Goal: Task Accomplishment & Management: Manage account settings

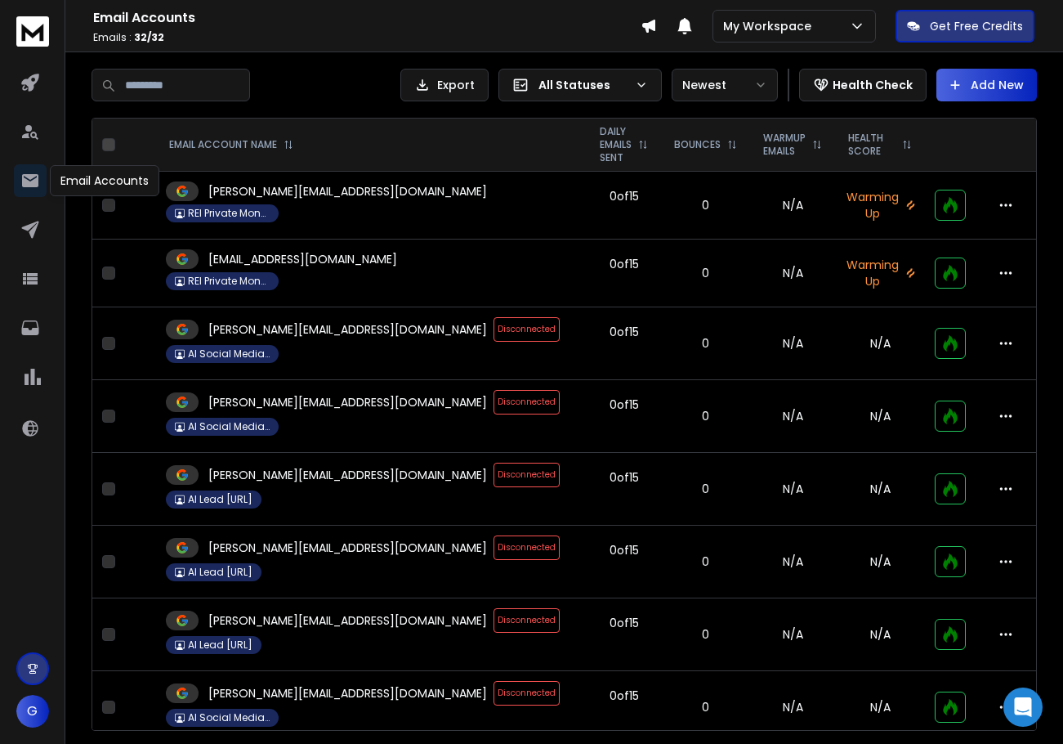
click at [942, 208] on icon at bounding box center [950, 205] width 16 height 16
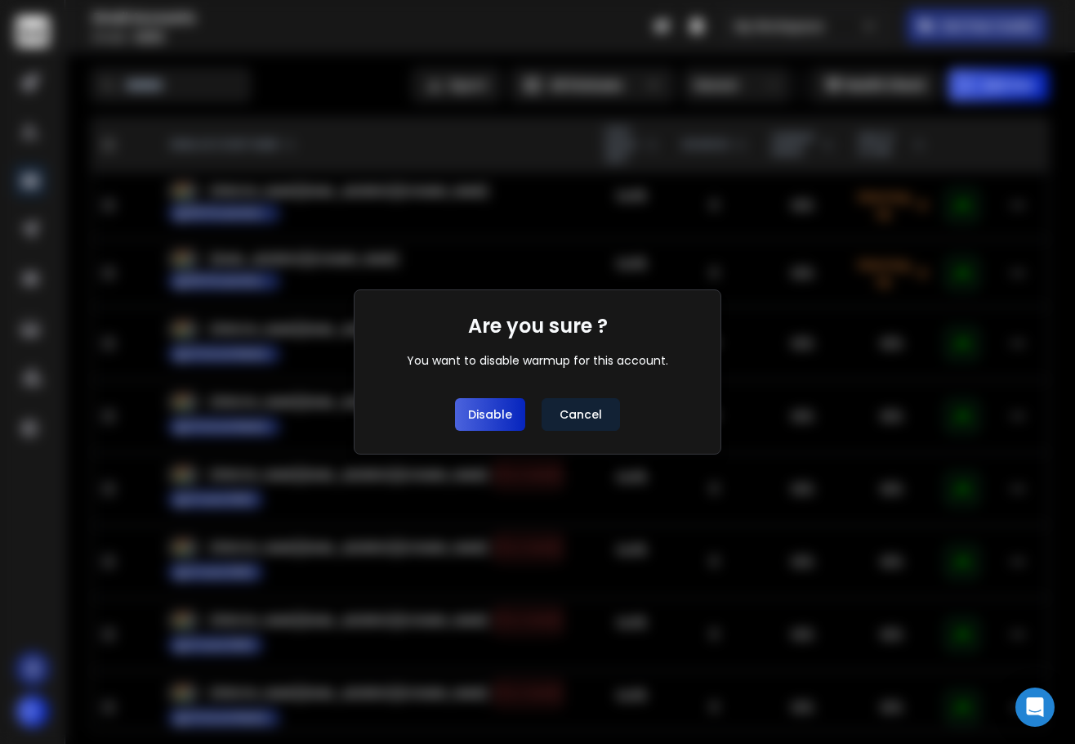
click at [937, 208] on div "Are you sure ? You want to disable warmup for this account. Disable Cancel" at bounding box center [537, 372] width 1075 height 744
click at [575, 424] on button "Cancel" at bounding box center [581, 414] width 78 height 33
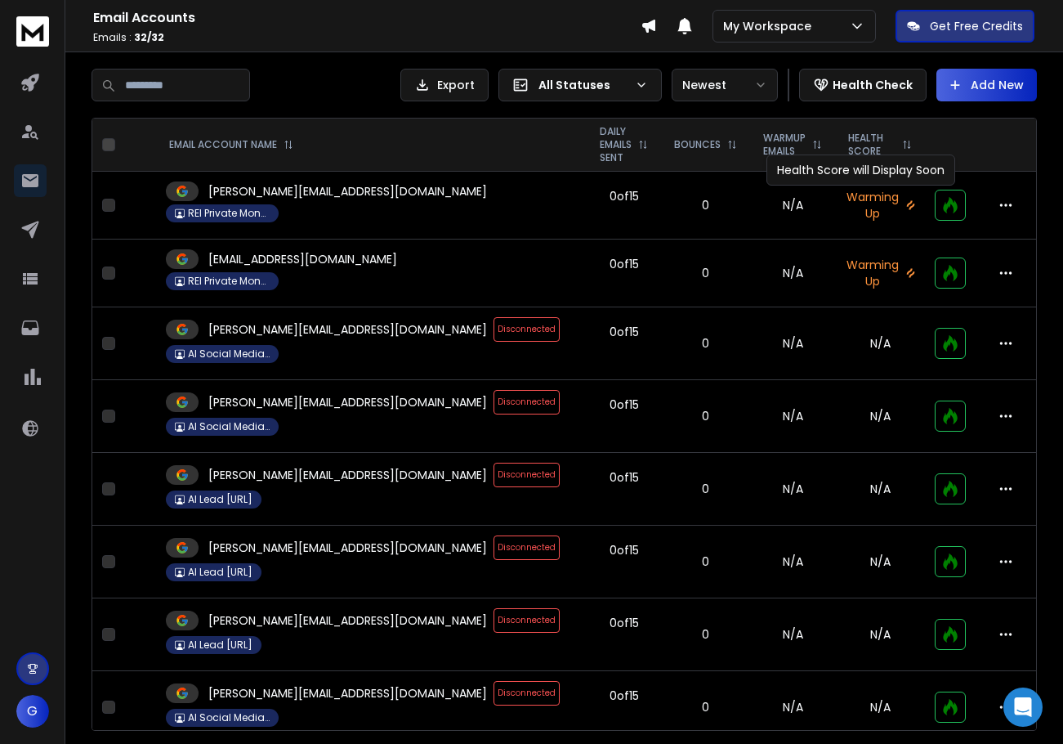
click at [848, 200] on p "Warming Up" at bounding box center [880, 205] width 70 height 33
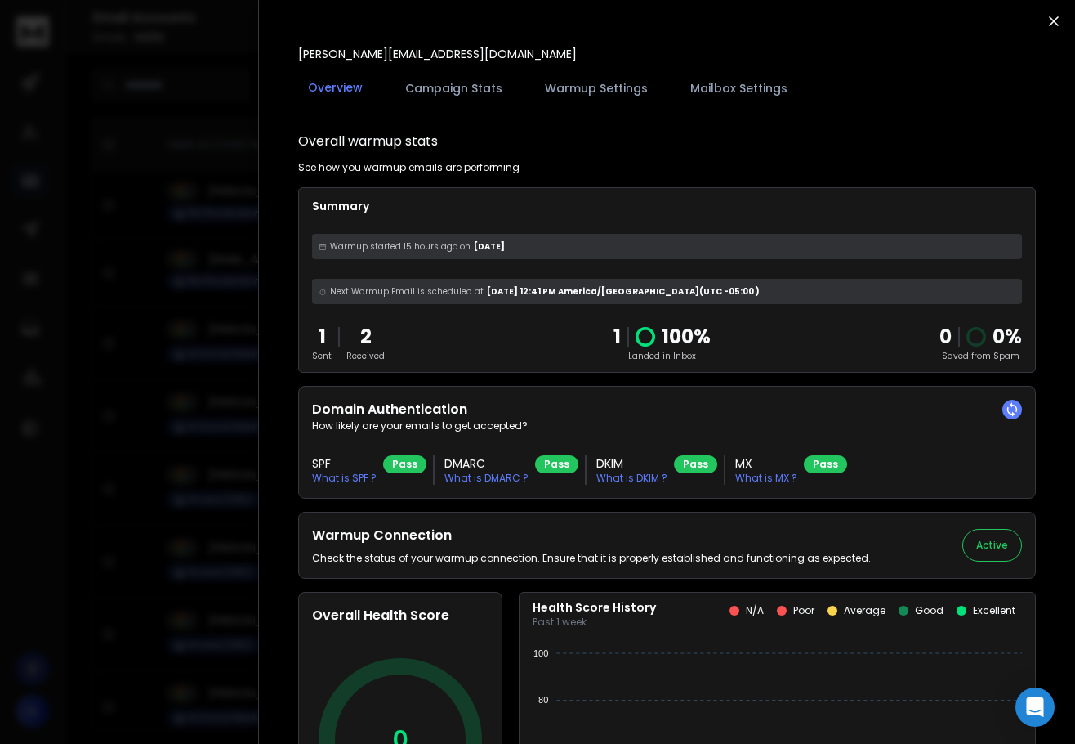
click at [1053, 22] on icon "button" at bounding box center [1054, 21] width 16 height 16
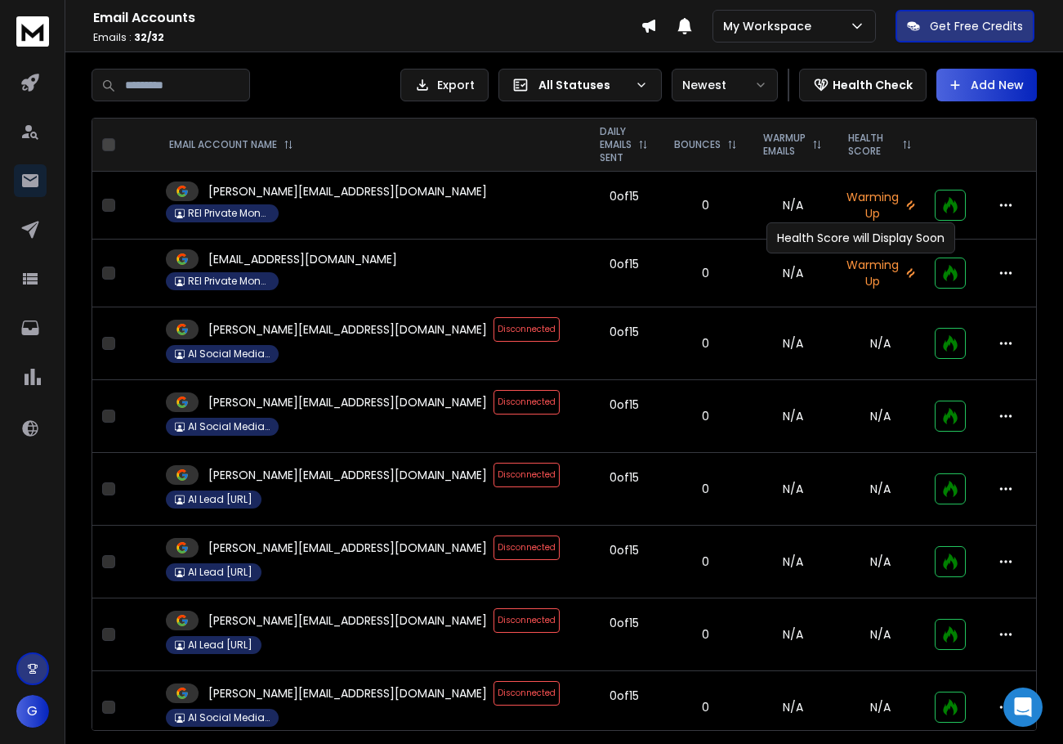
click at [856, 276] on p "Warming Up" at bounding box center [880, 273] width 70 height 33
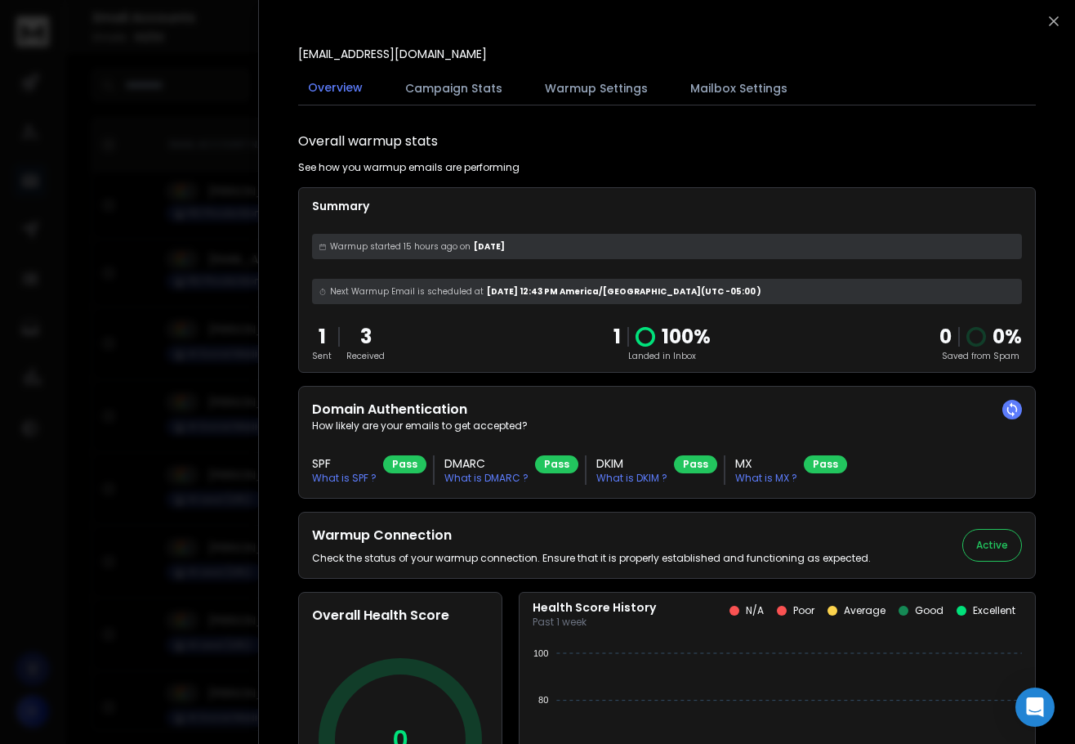
click at [442, 85] on button "Campaign Stats" at bounding box center [454, 88] width 117 height 36
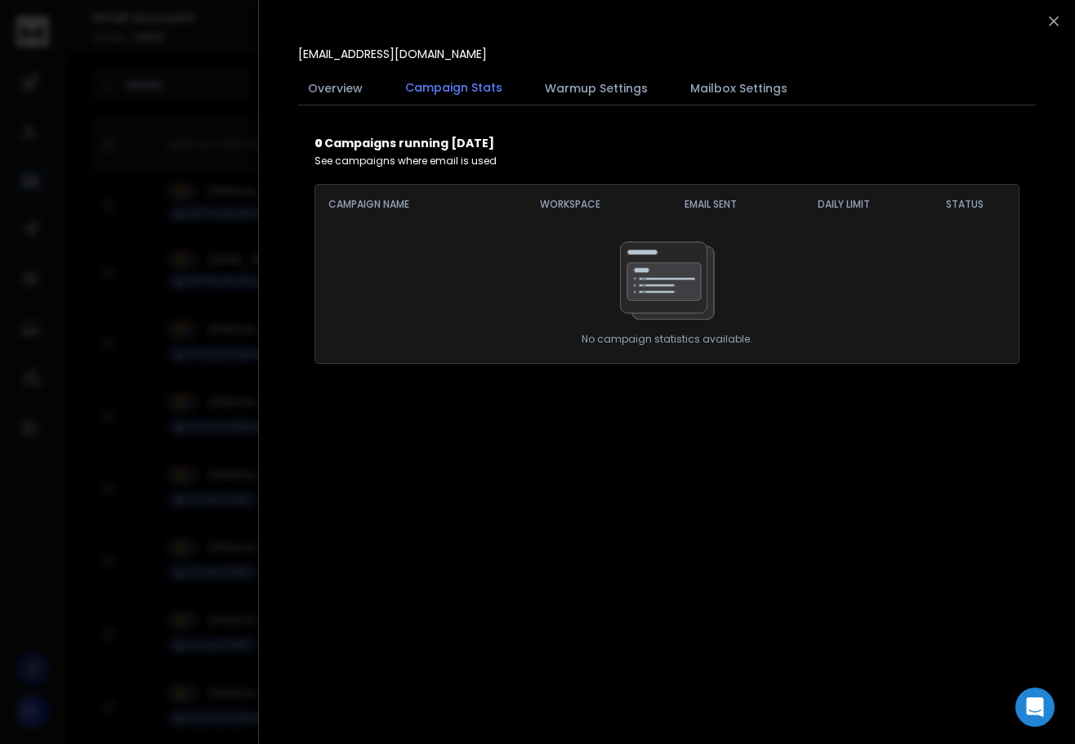
click at [542, 82] on button "Warmup Settings" at bounding box center [596, 88] width 123 height 36
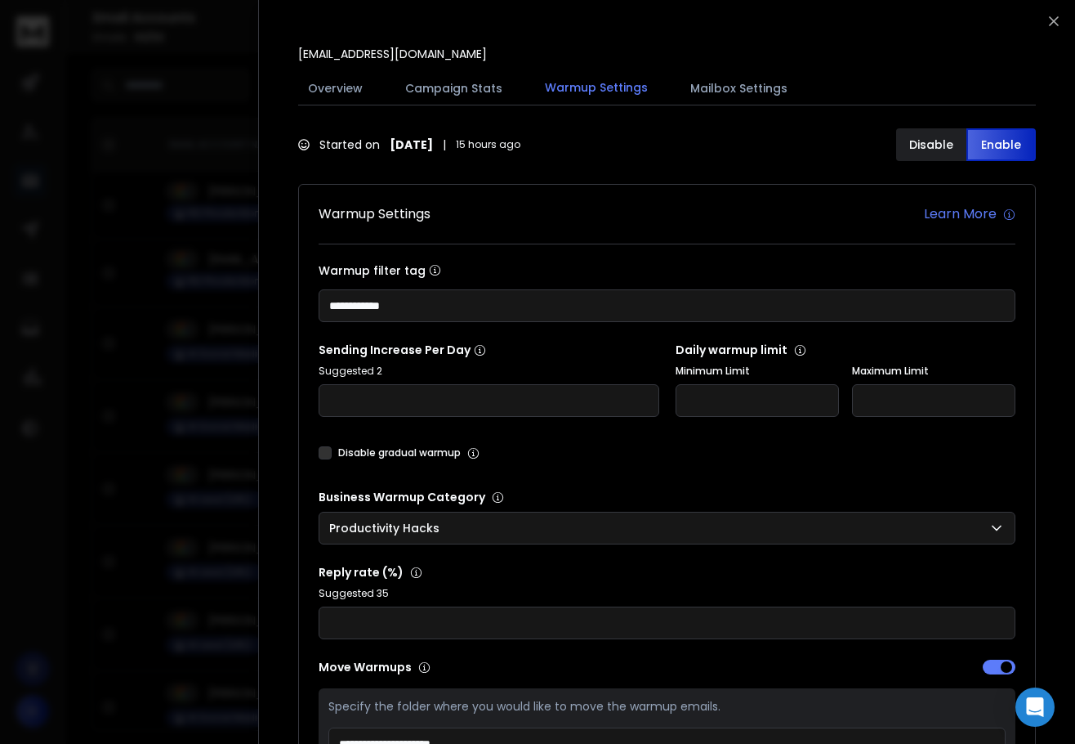
click at [344, 84] on button "Overview" at bounding box center [335, 88] width 74 height 36
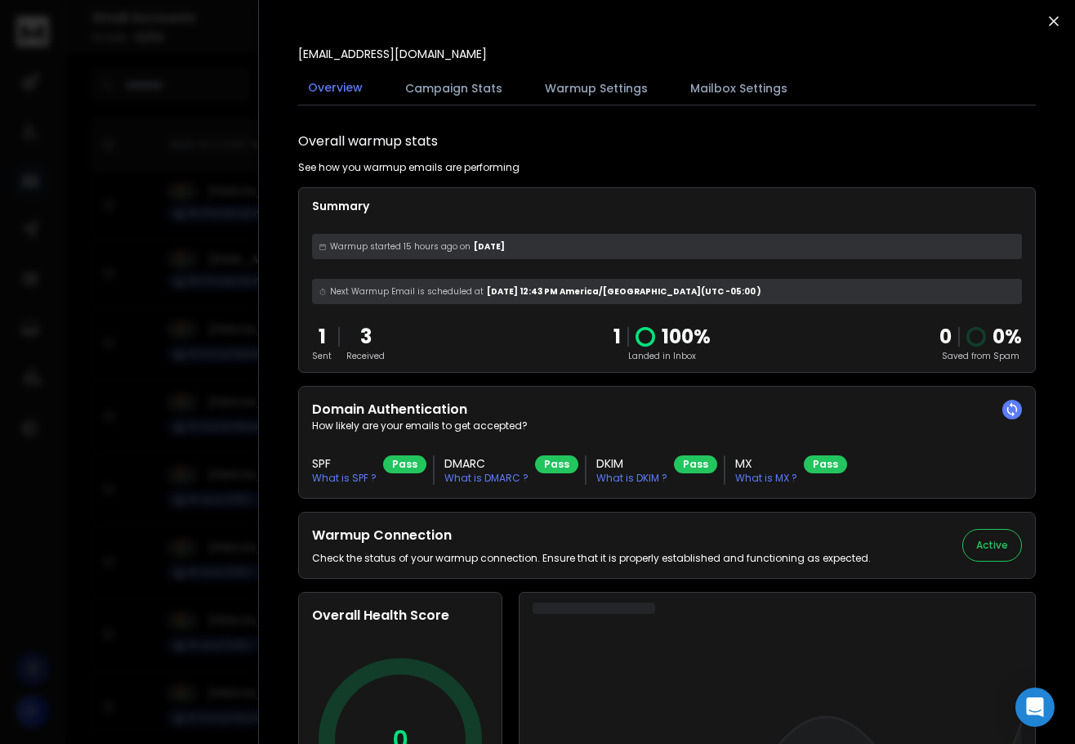
click at [1053, 25] on icon "button" at bounding box center [1054, 21] width 8 height 8
